Goal: Information Seeking & Learning: Check status

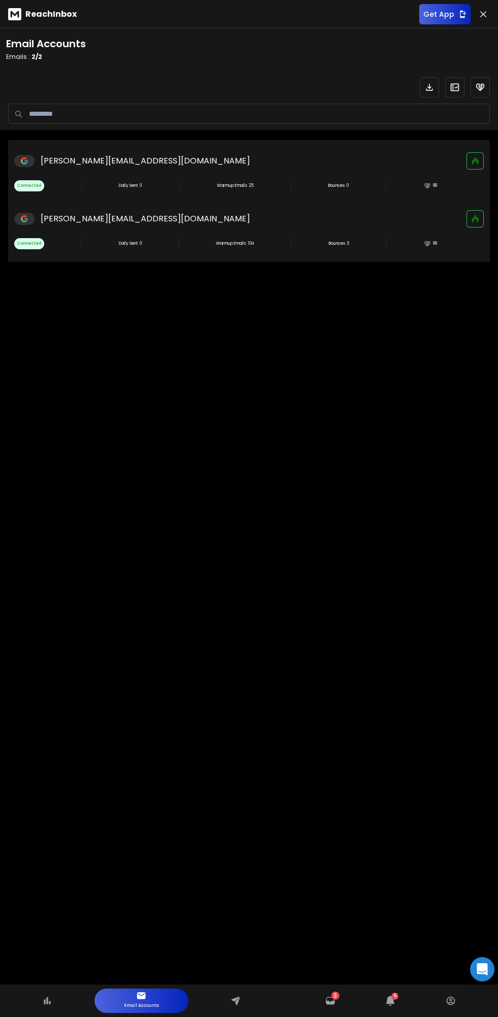
click at [47, 1001] on icon at bounding box center [47, 1000] width 7 height 7
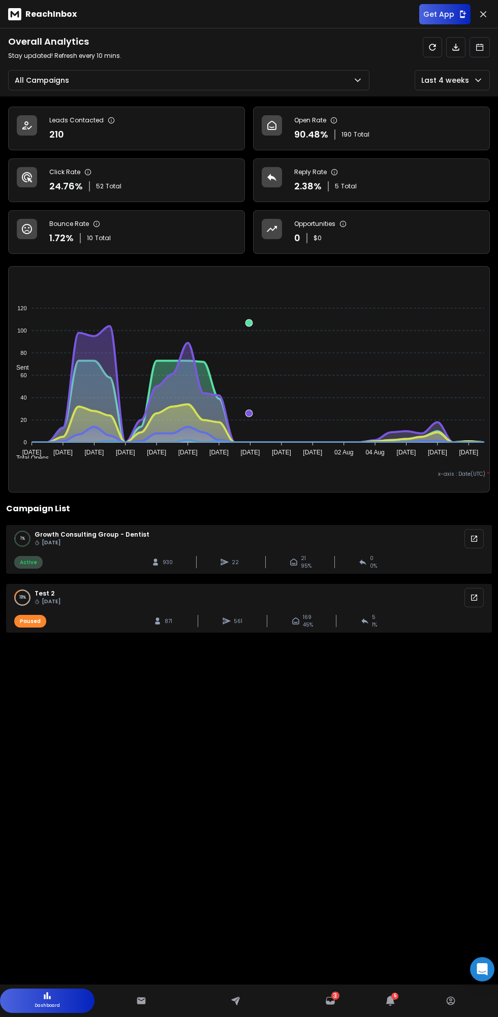
click at [431, 434] on foreignobject "Sent Total Opens Unique Opens Links Clicked Total Replies" at bounding box center [249, 370] width 480 height 178
click at [468, 452] on tspan "[DATE]" at bounding box center [467, 452] width 19 height 7
click at [474, 539] on icon at bounding box center [474, 539] width 6 height 6
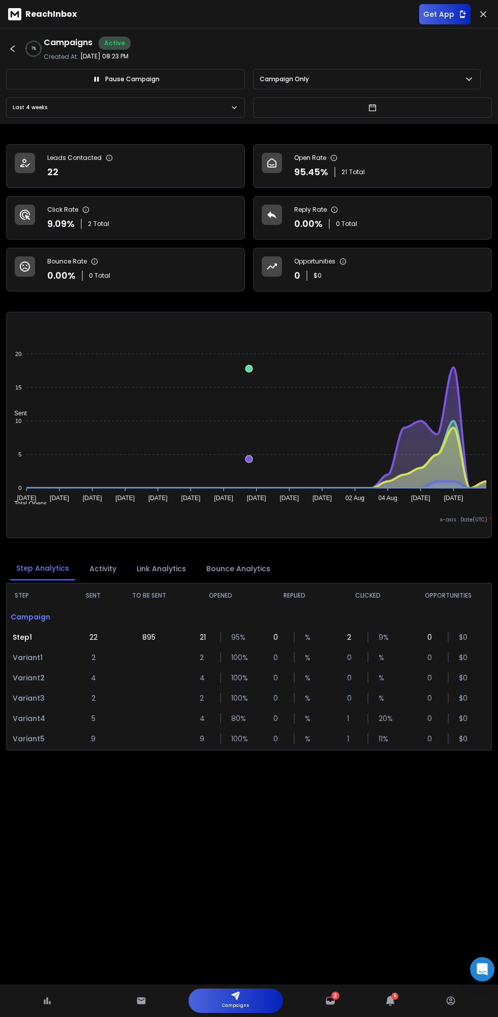
click at [104, 570] on button "Activity" at bounding box center [102, 568] width 39 height 22
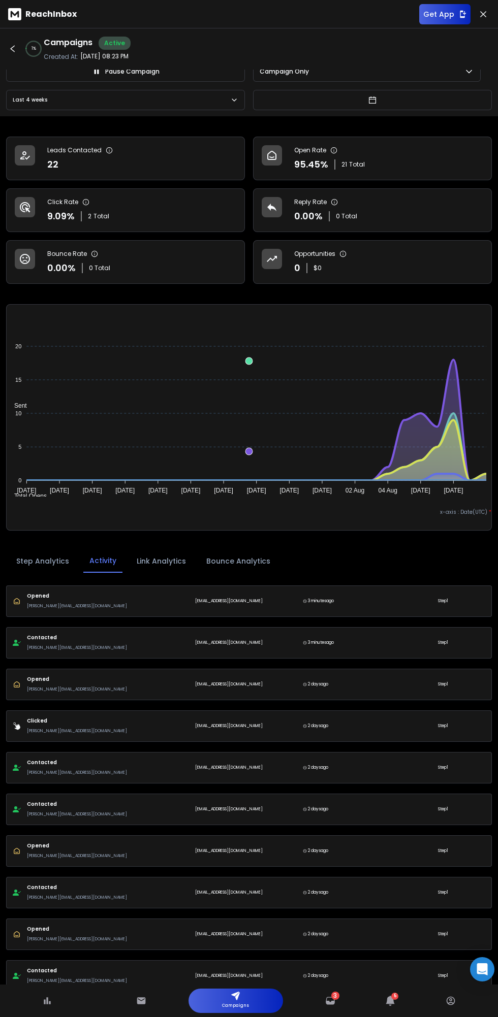
scroll to position [19, 0]
